Goal: Task Accomplishment & Management: Use online tool/utility

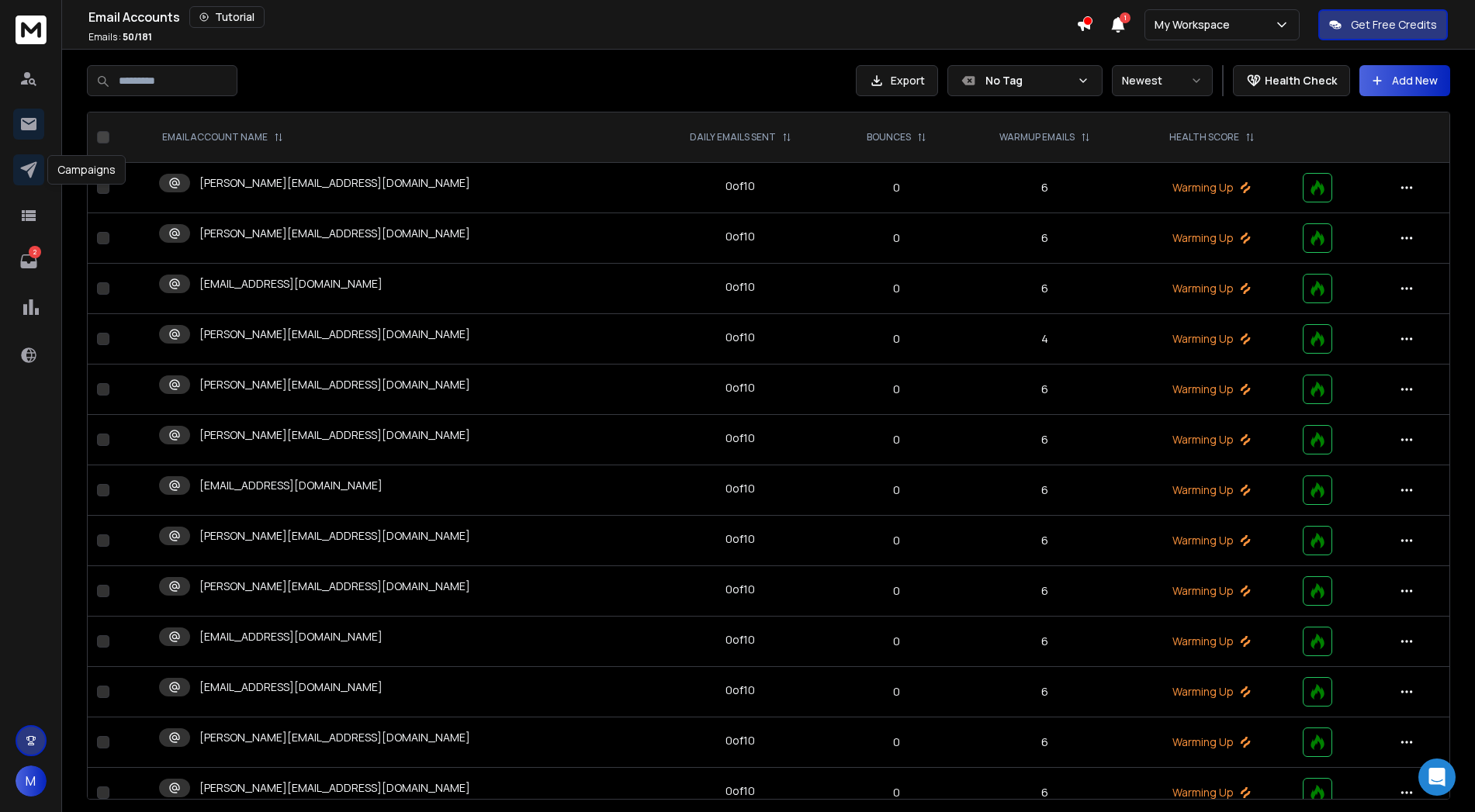
drag, startPoint x: 24, startPoint y: 163, endPoint x: 33, endPoint y: 168, distance: 10.3
click at [24, 163] on icon at bounding box center [28, 170] width 19 height 19
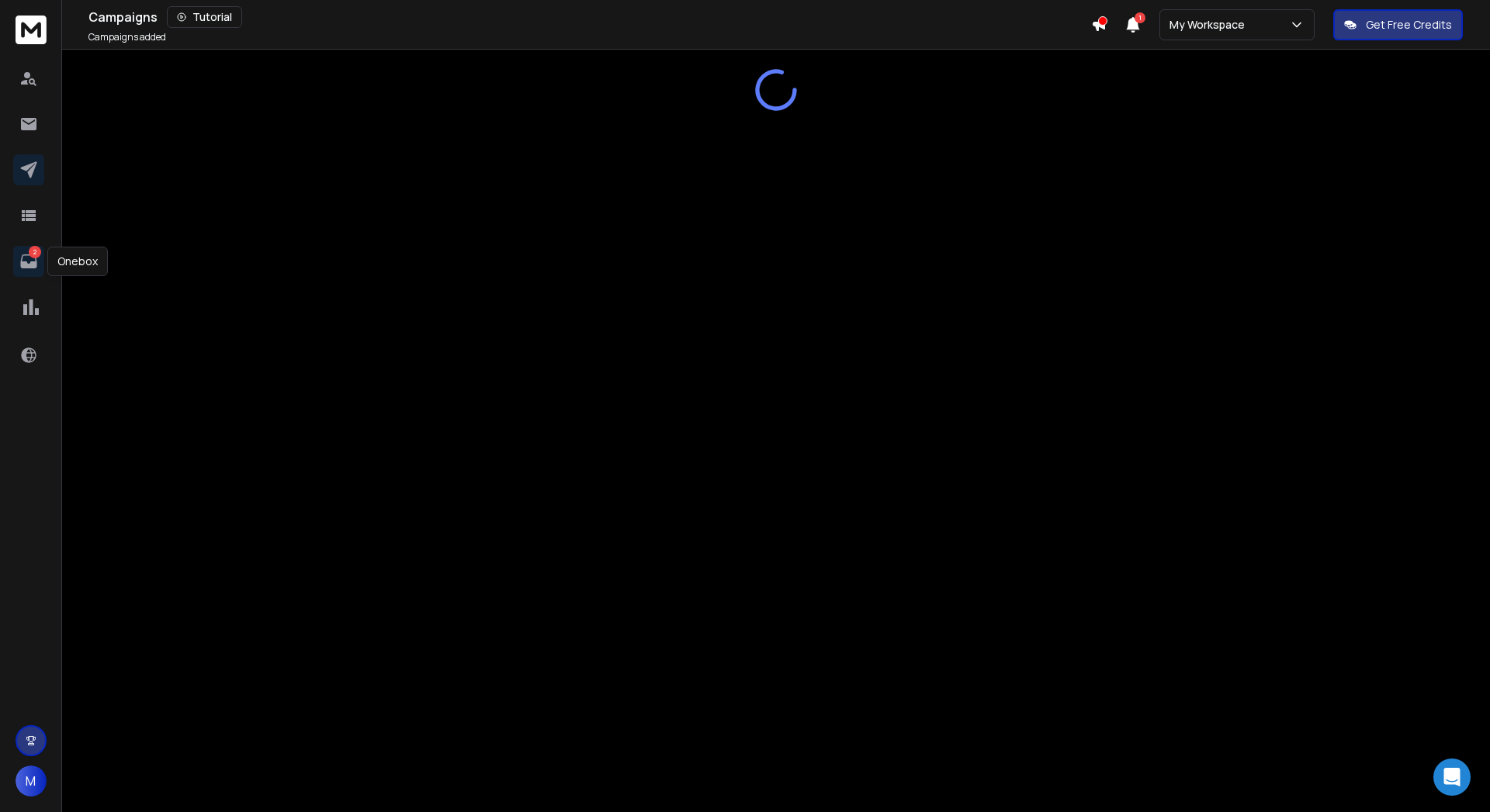
click at [24, 261] on icon at bounding box center [28, 261] width 19 height 19
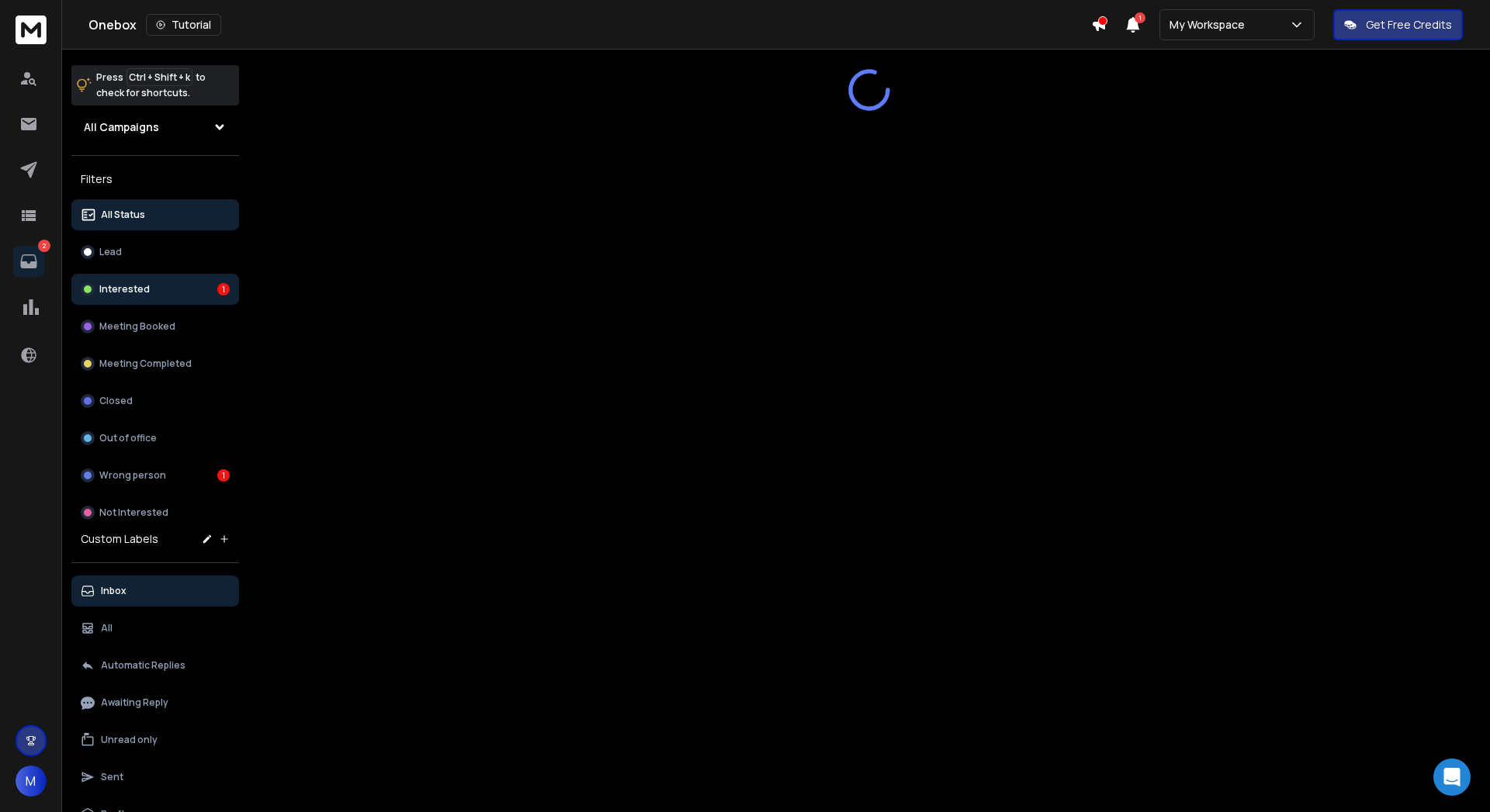
click at [136, 294] on p "Interested" at bounding box center [125, 289] width 51 height 13
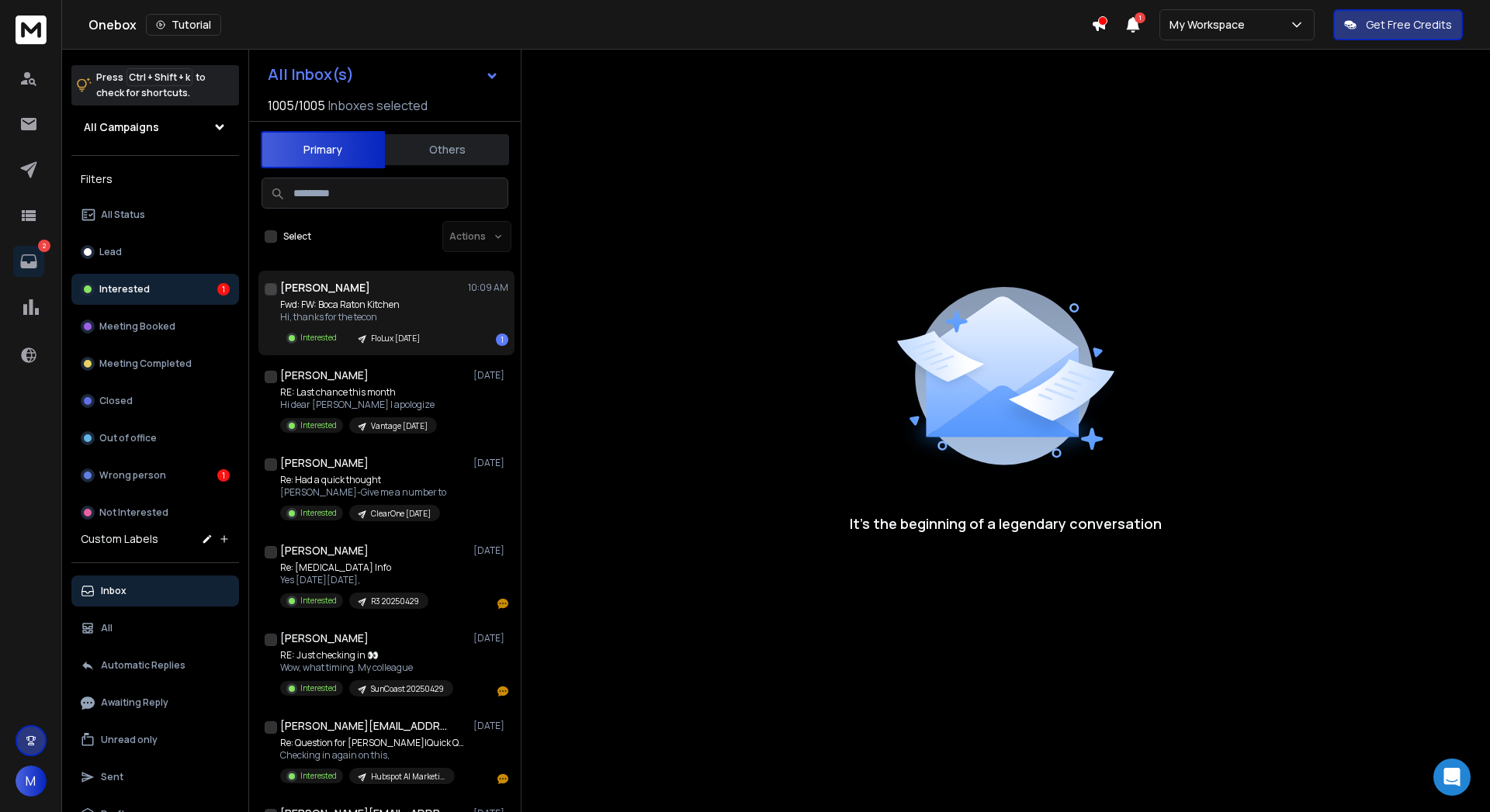
click at [319, 312] on p "Hi, thanks for the tecon" at bounding box center [354, 317] width 149 height 13
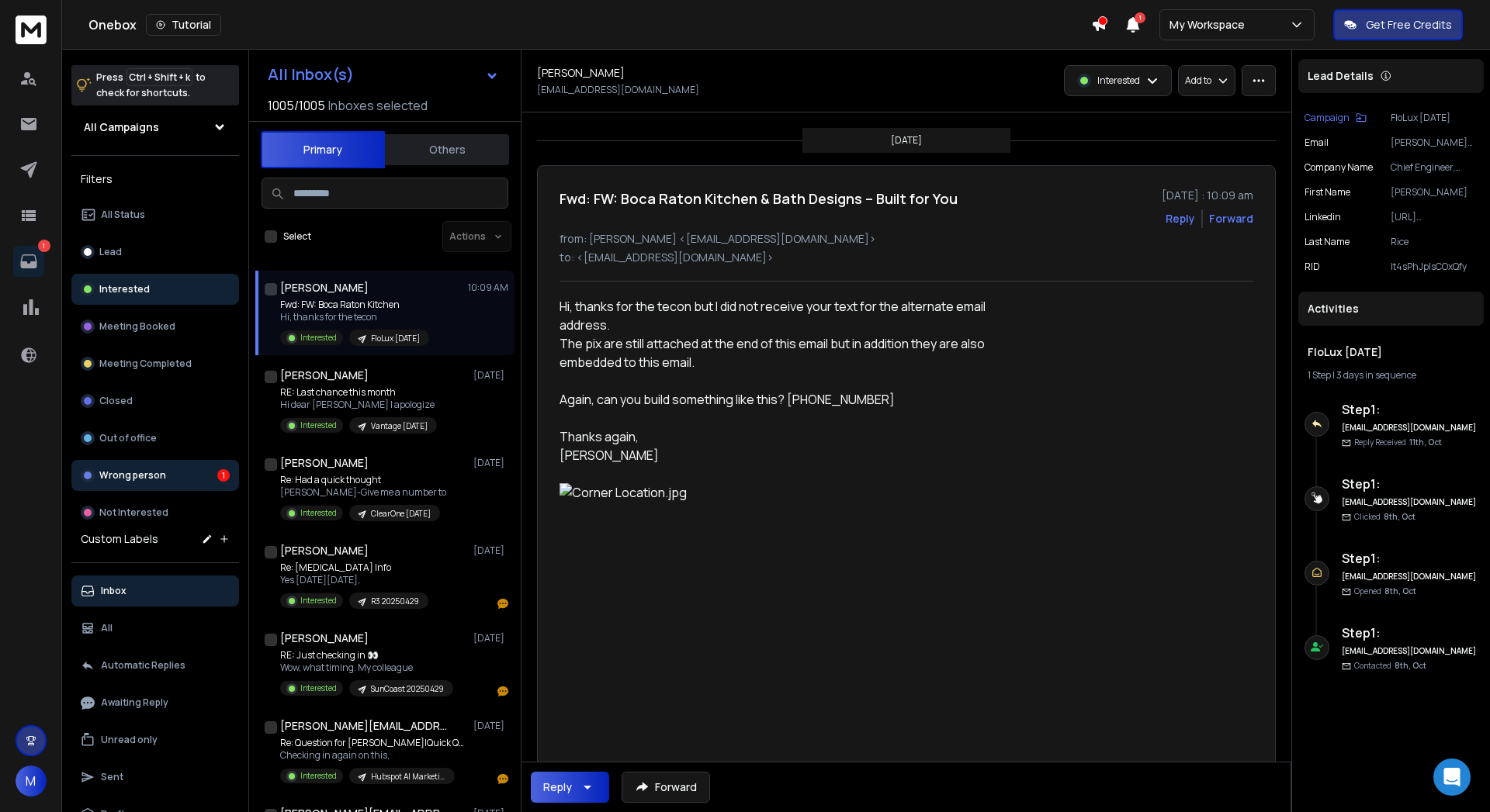
click at [138, 481] on p "Wrong person" at bounding box center [133, 476] width 67 height 13
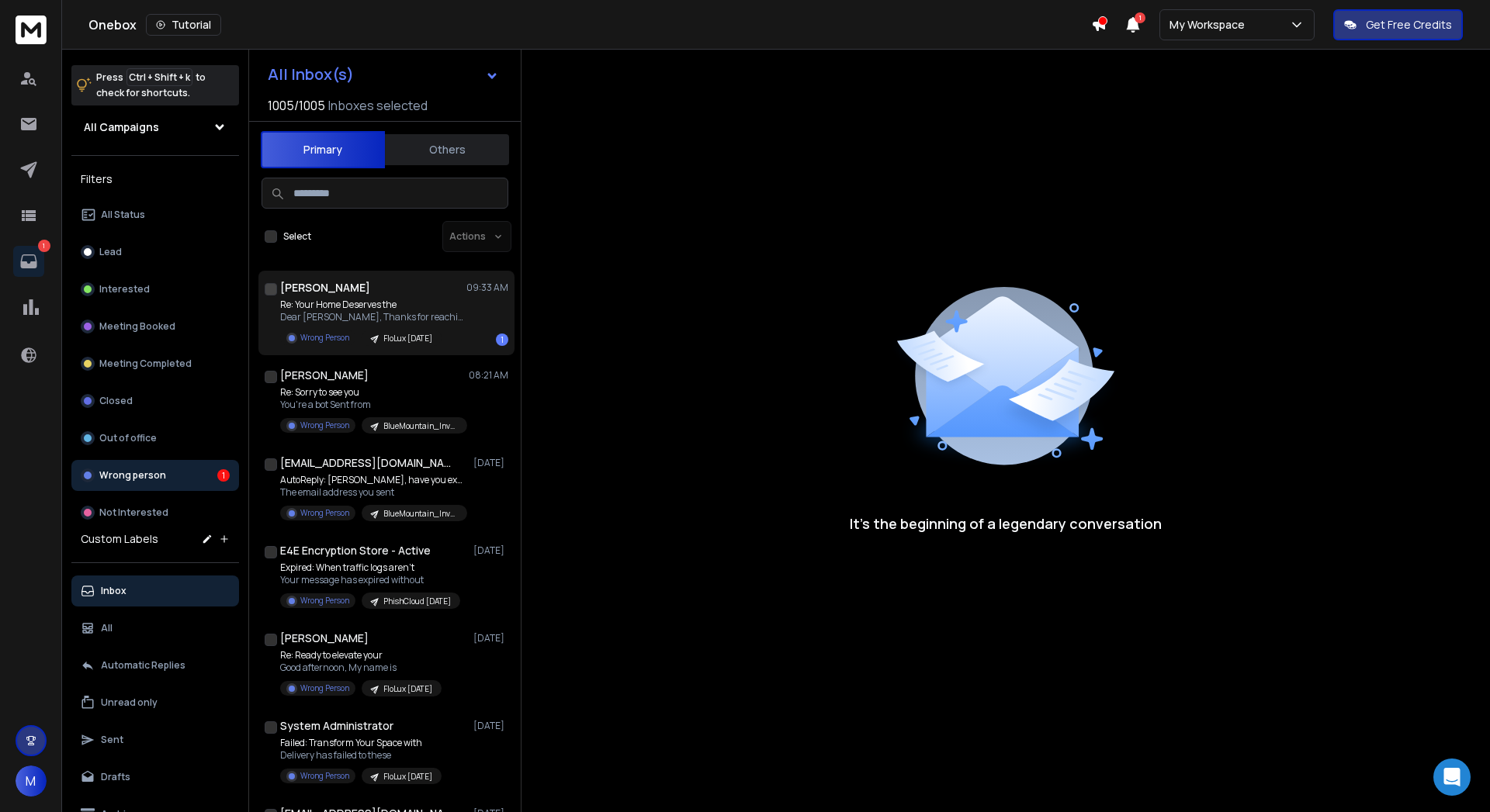
click at [319, 320] on p "Dear [PERSON_NAME], Thanks for reaching" at bounding box center [373, 317] width 186 height 13
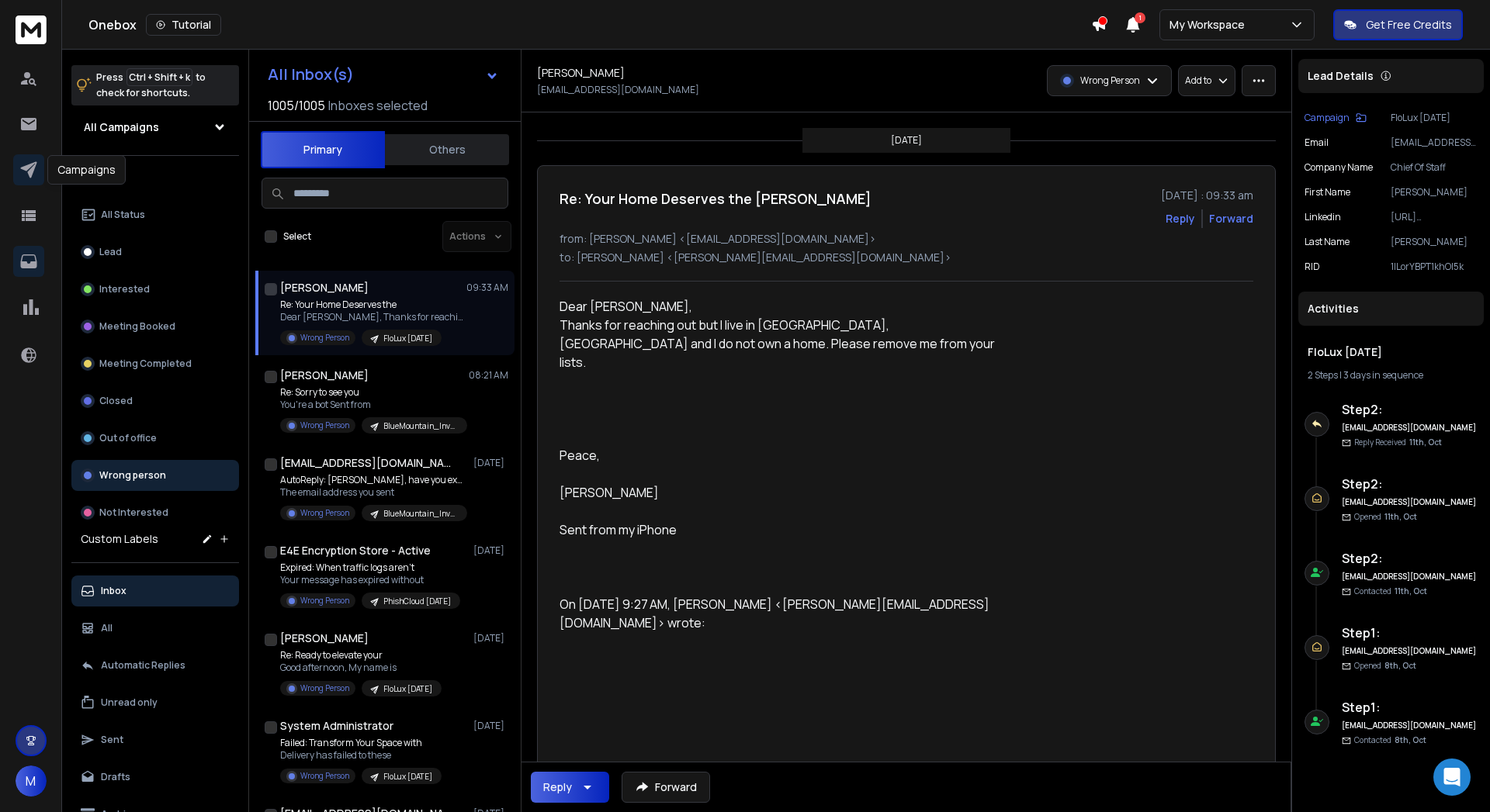
click at [29, 164] on icon at bounding box center [28, 171] width 16 height 16
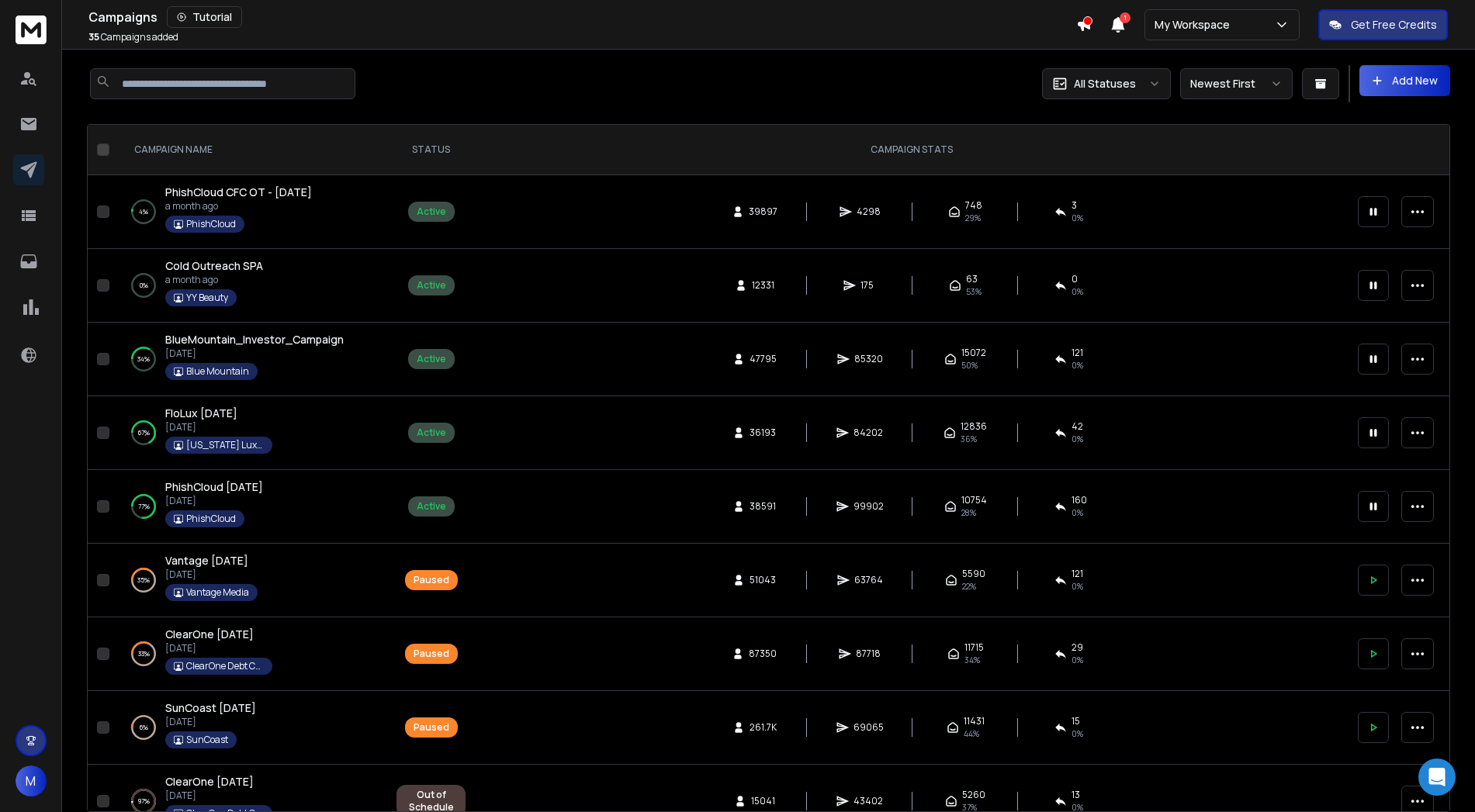
click at [311, 191] on span "PhishCloud CFC OT - [DATE]" at bounding box center [238, 191] width 146 height 14
